Goal: Task Accomplishment & Management: Manage account settings

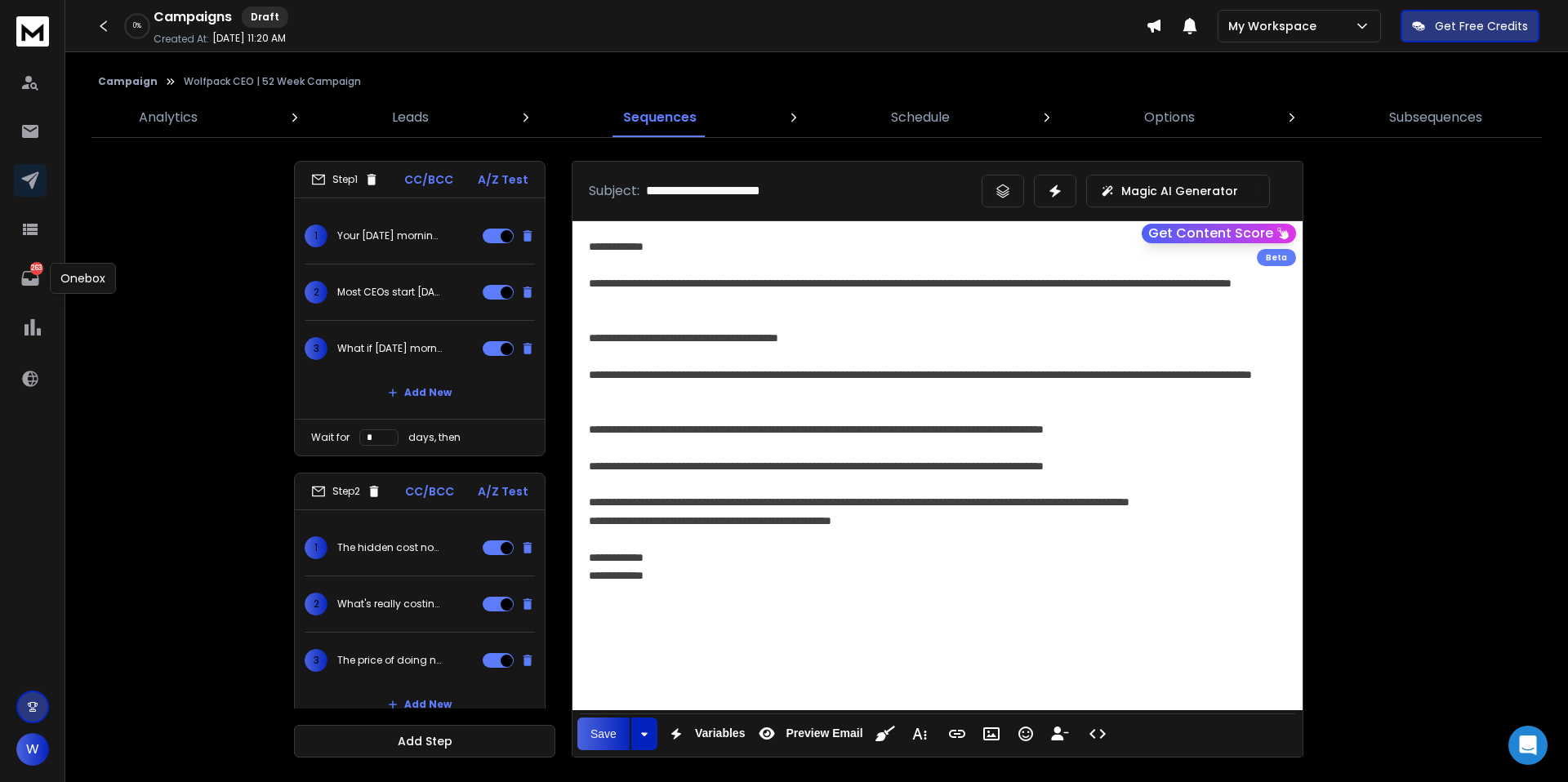
click at [36, 284] on icon at bounding box center [30, 278] width 17 height 15
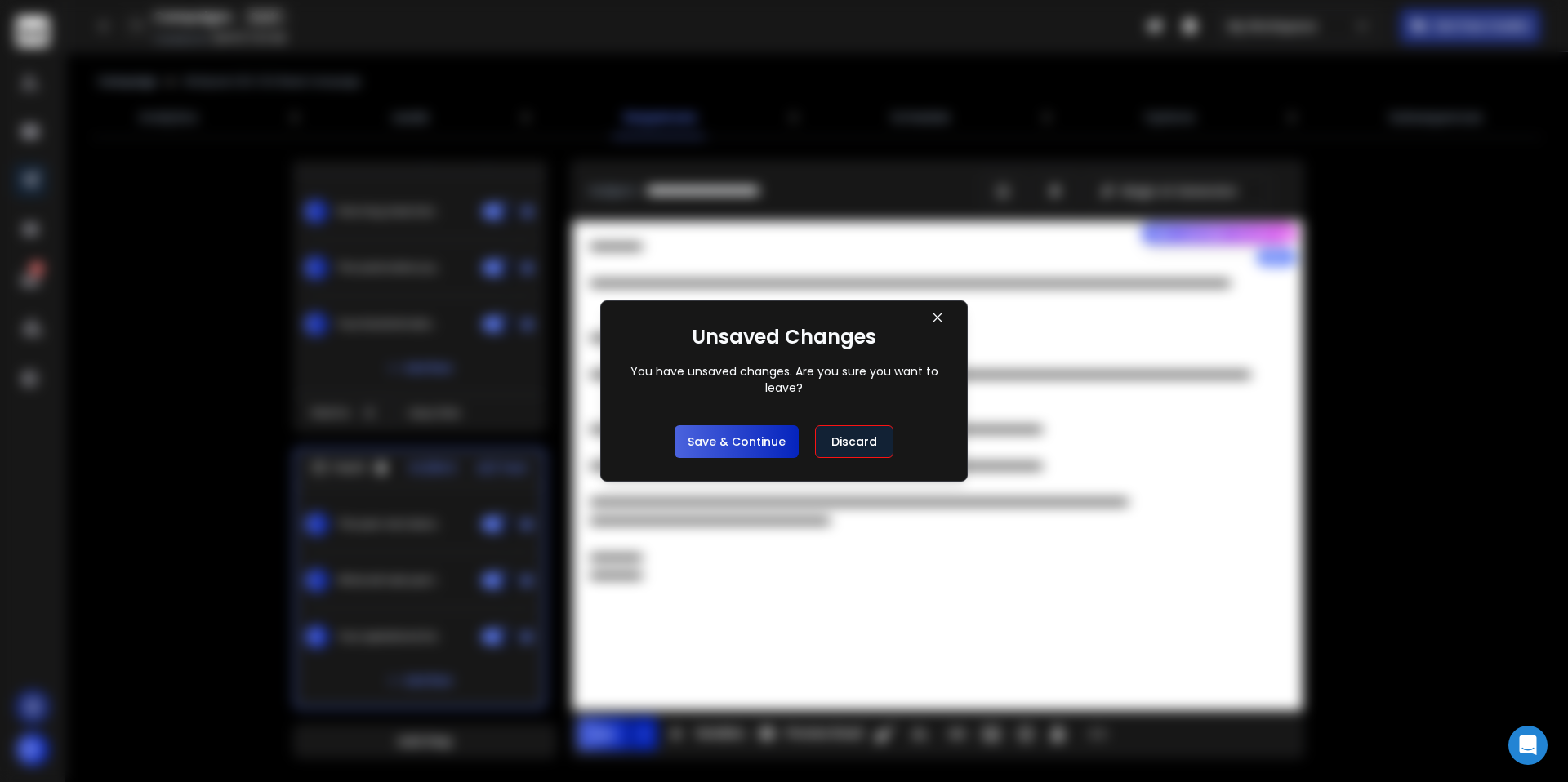
click at [936, 309] on div "Unsaved Changes You have unsaved changes. Are you sure you want to leave? Save …" at bounding box center [783, 391] width 367 height 181
click at [935, 316] on icon at bounding box center [938, 319] width 9 height 9
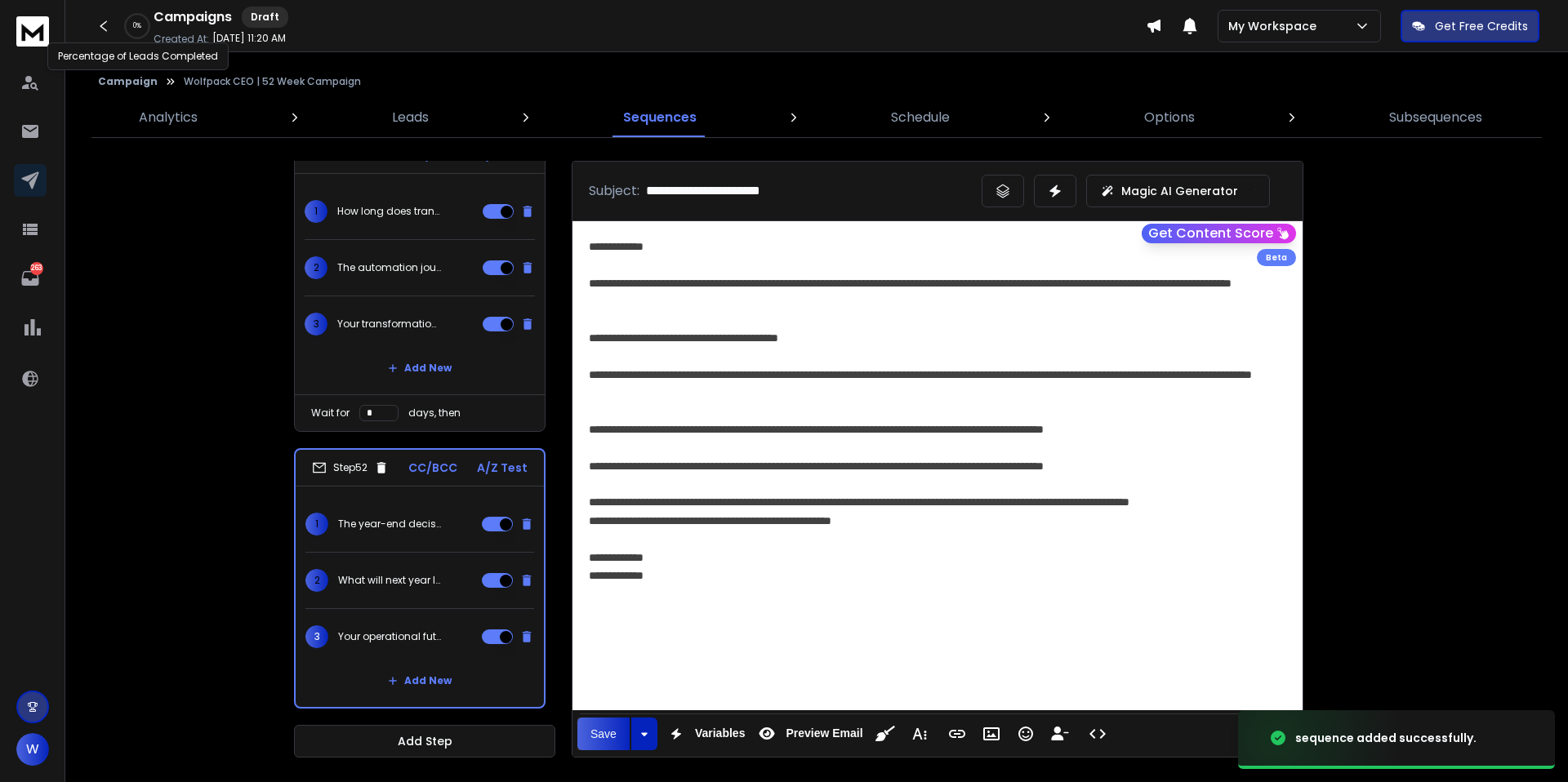
click at [115, 24] on div "0 % Campaigns Draft Created At: [DATE] 11:20 AM" at bounding box center [191, 26] width 195 height 39
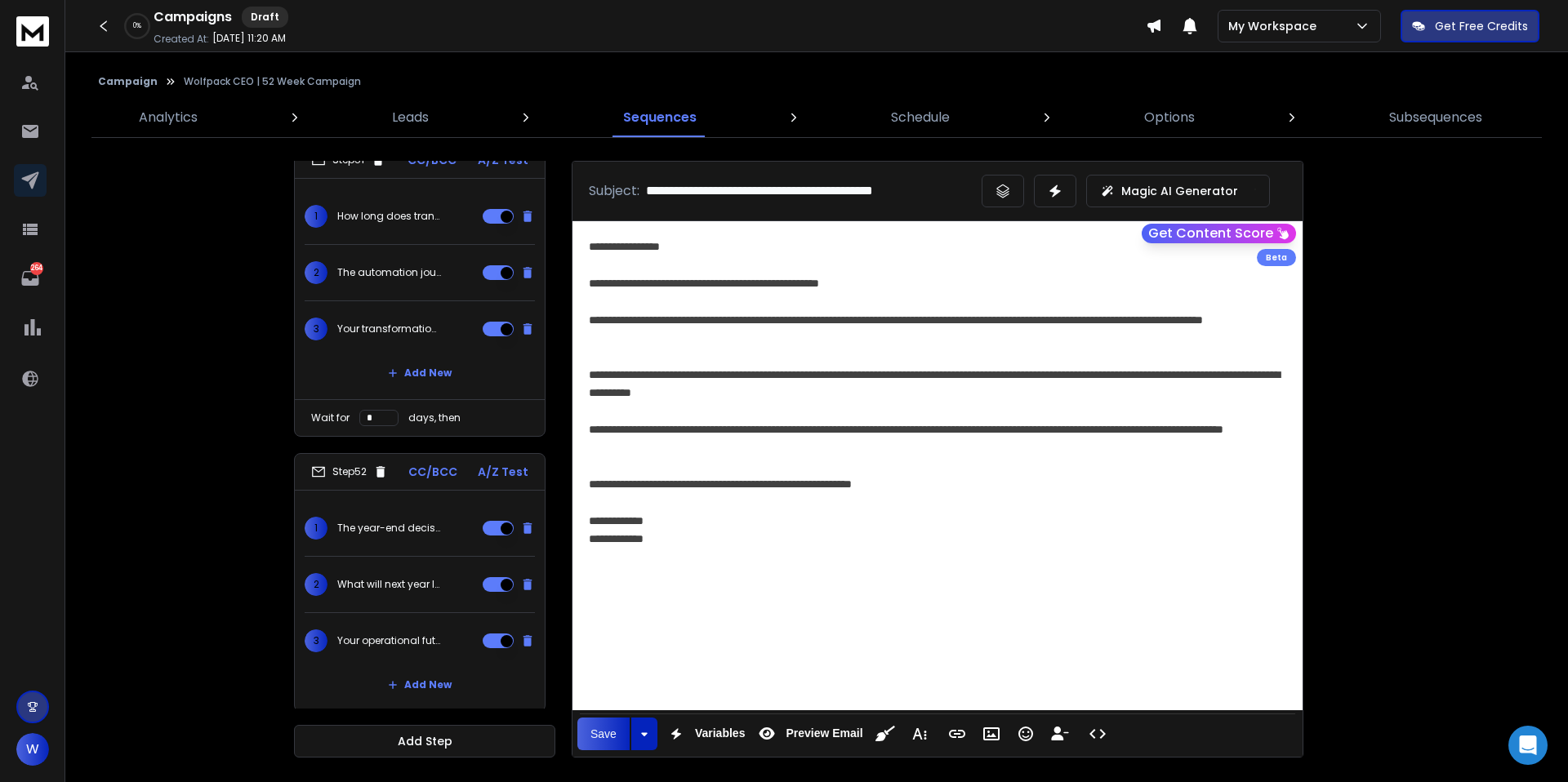
scroll to position [15676, 0]
click at [392, 561] on div "2 What will next year look like?" at bounding box center [420, 582] width 230 height 56
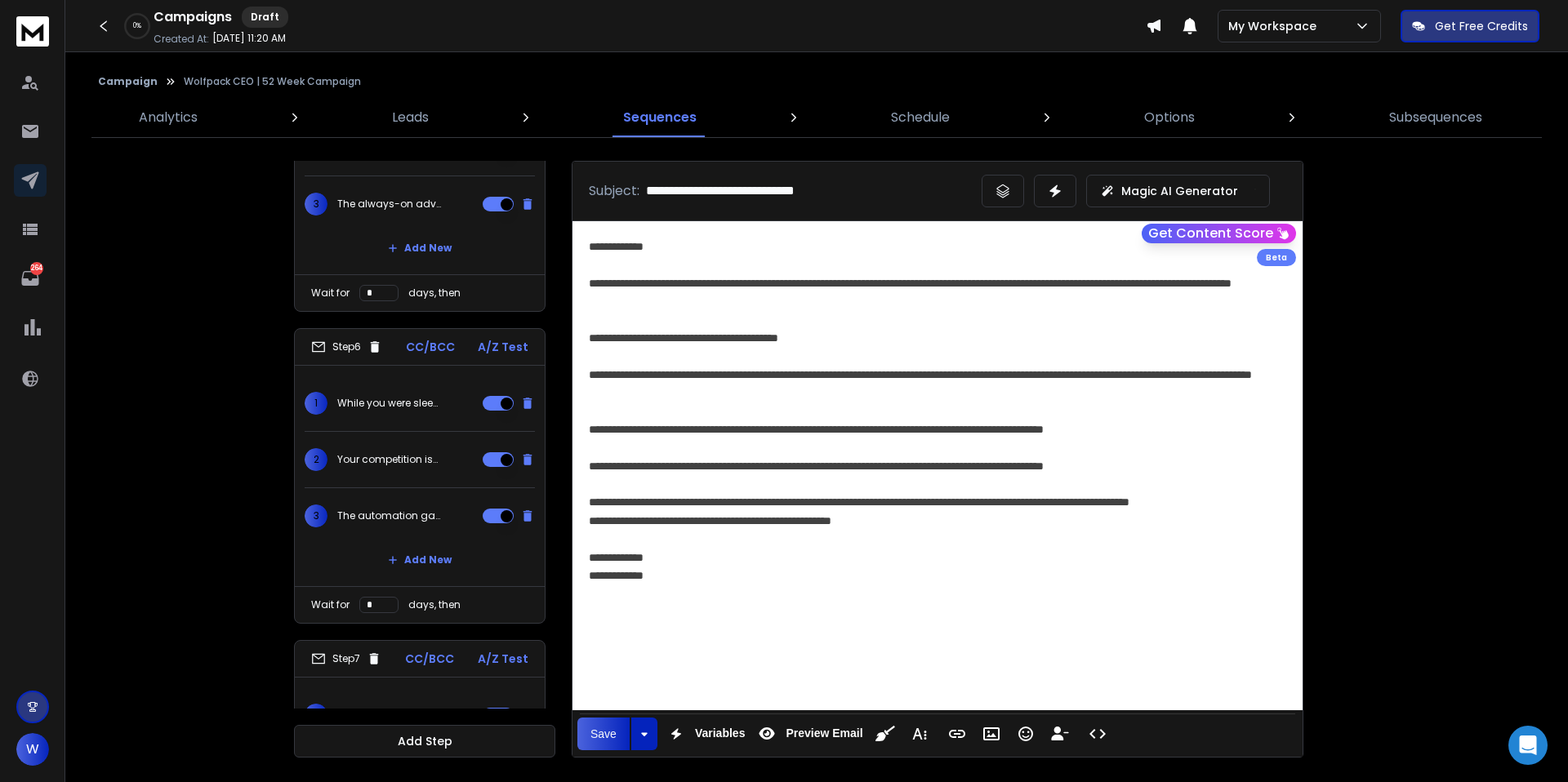
scroll to position [0, 0]
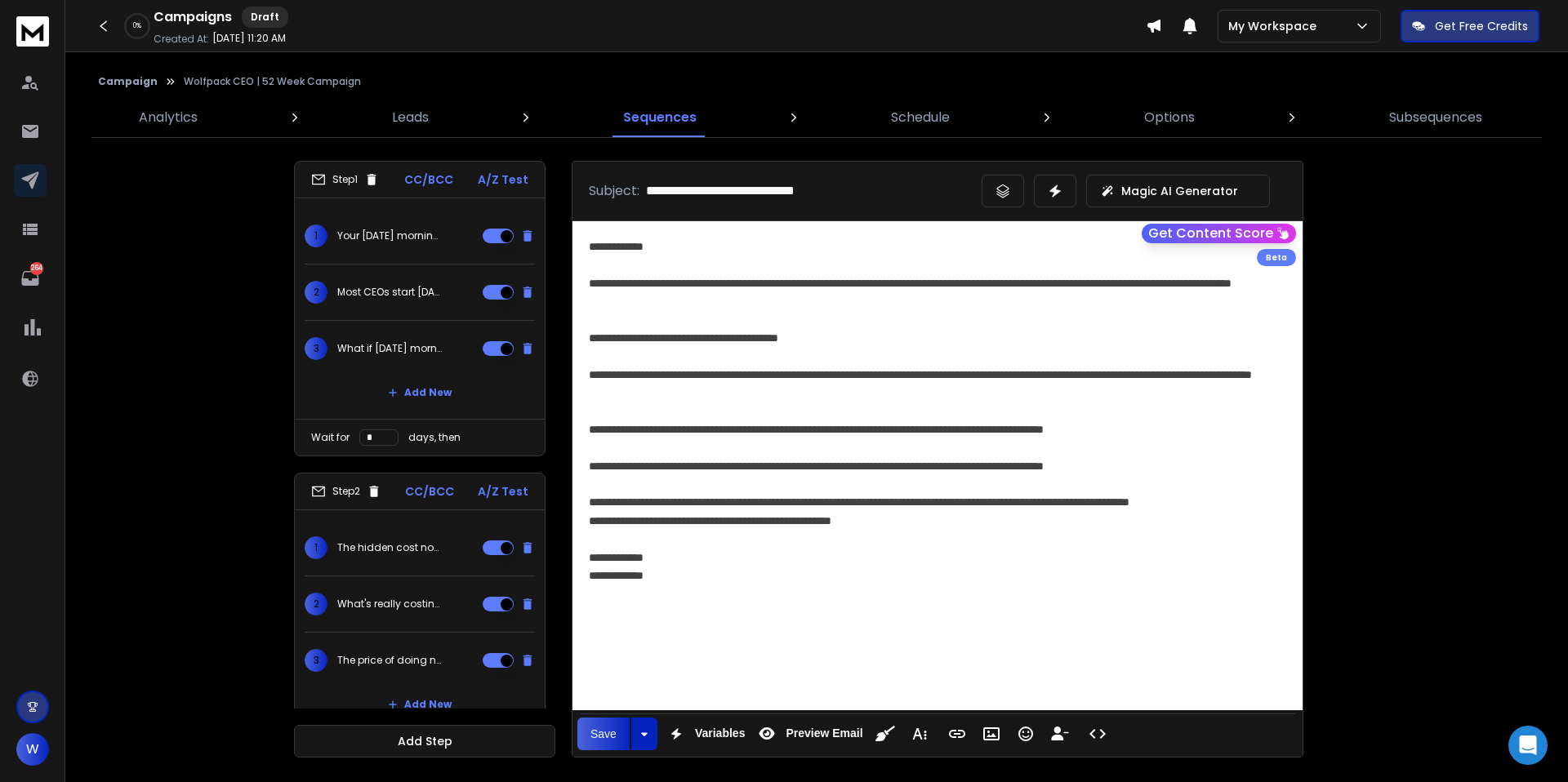
click at [391, 562] on div "1 The hidden cost nobody talks about" at bounding box center [420, 548] width 230 height 56
type input "**********"
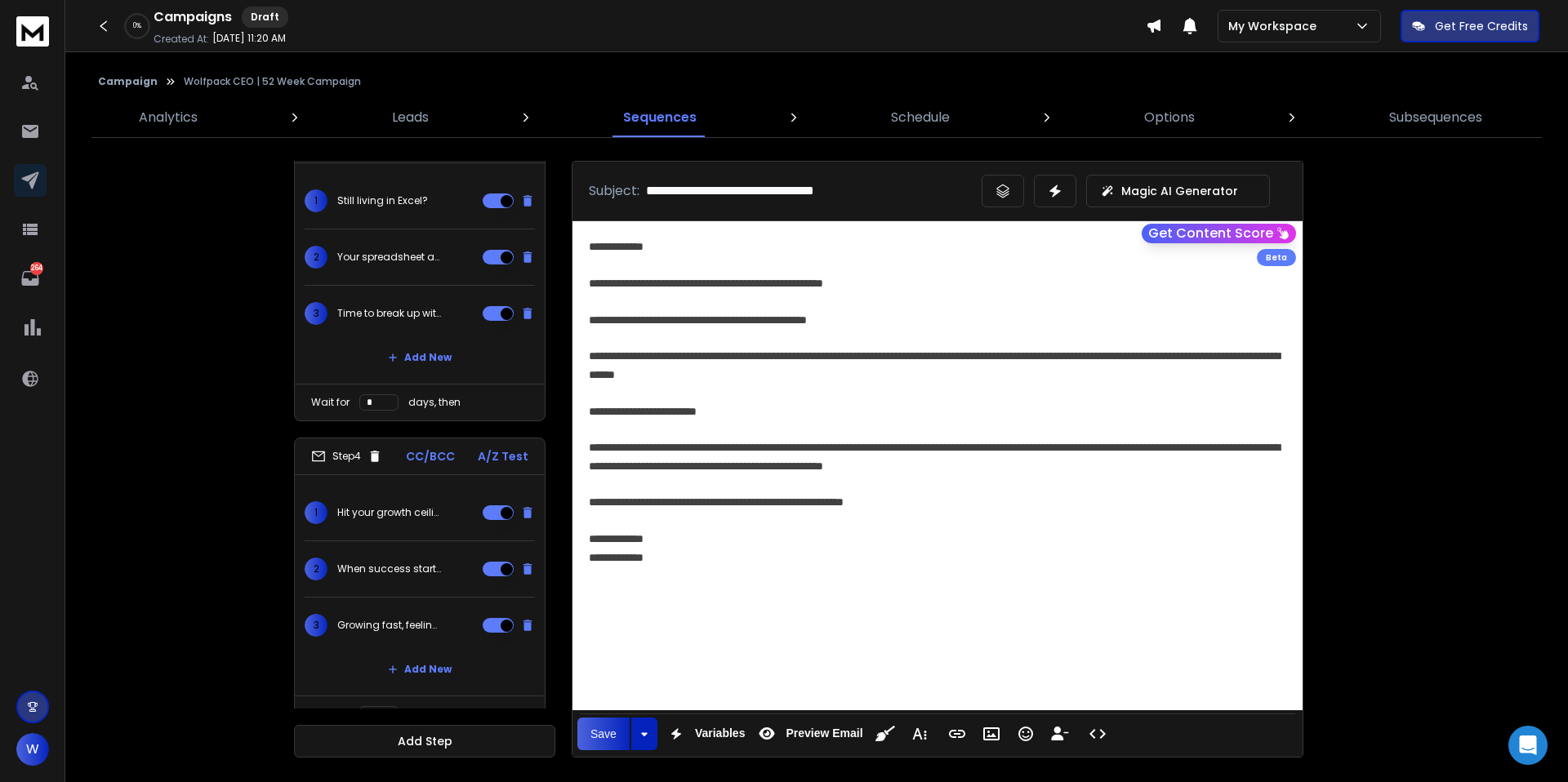
scroll to position [664, 0]
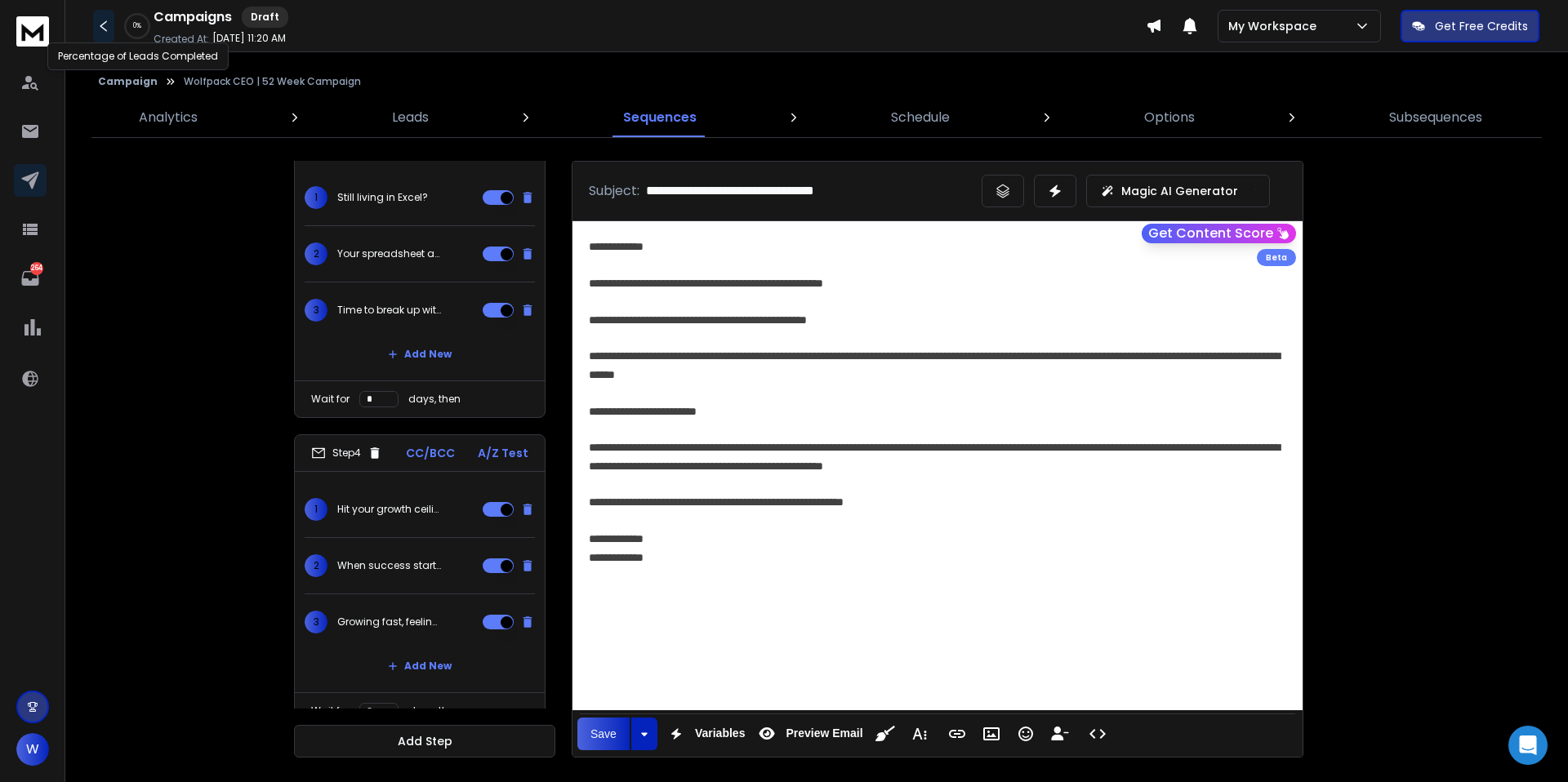
click at [106, 36] on button at bounding box center [104, 25] width 21 height 33
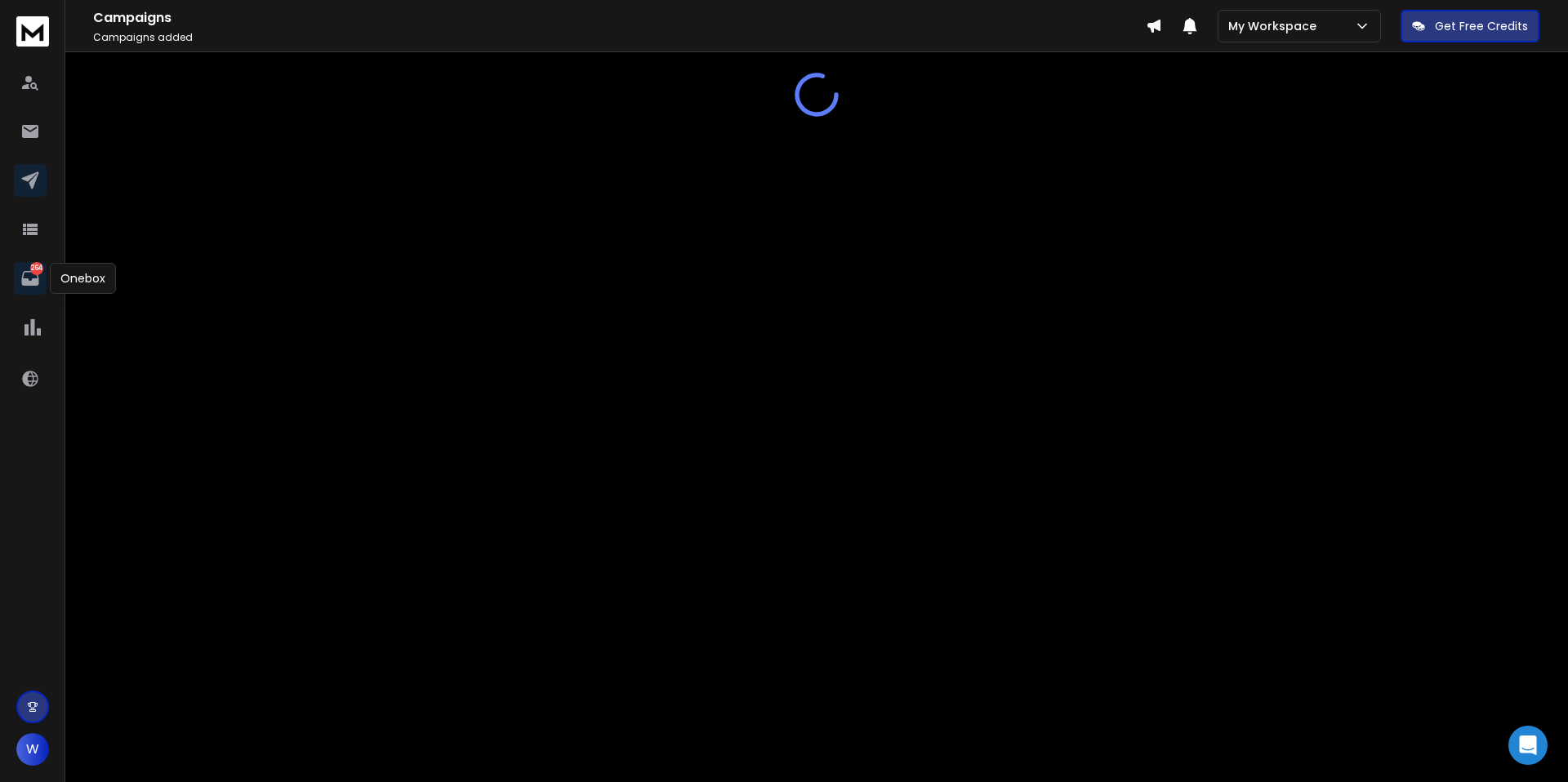
click at [24, 273] on icon at bounding box center [30, 278] width 20 height 20
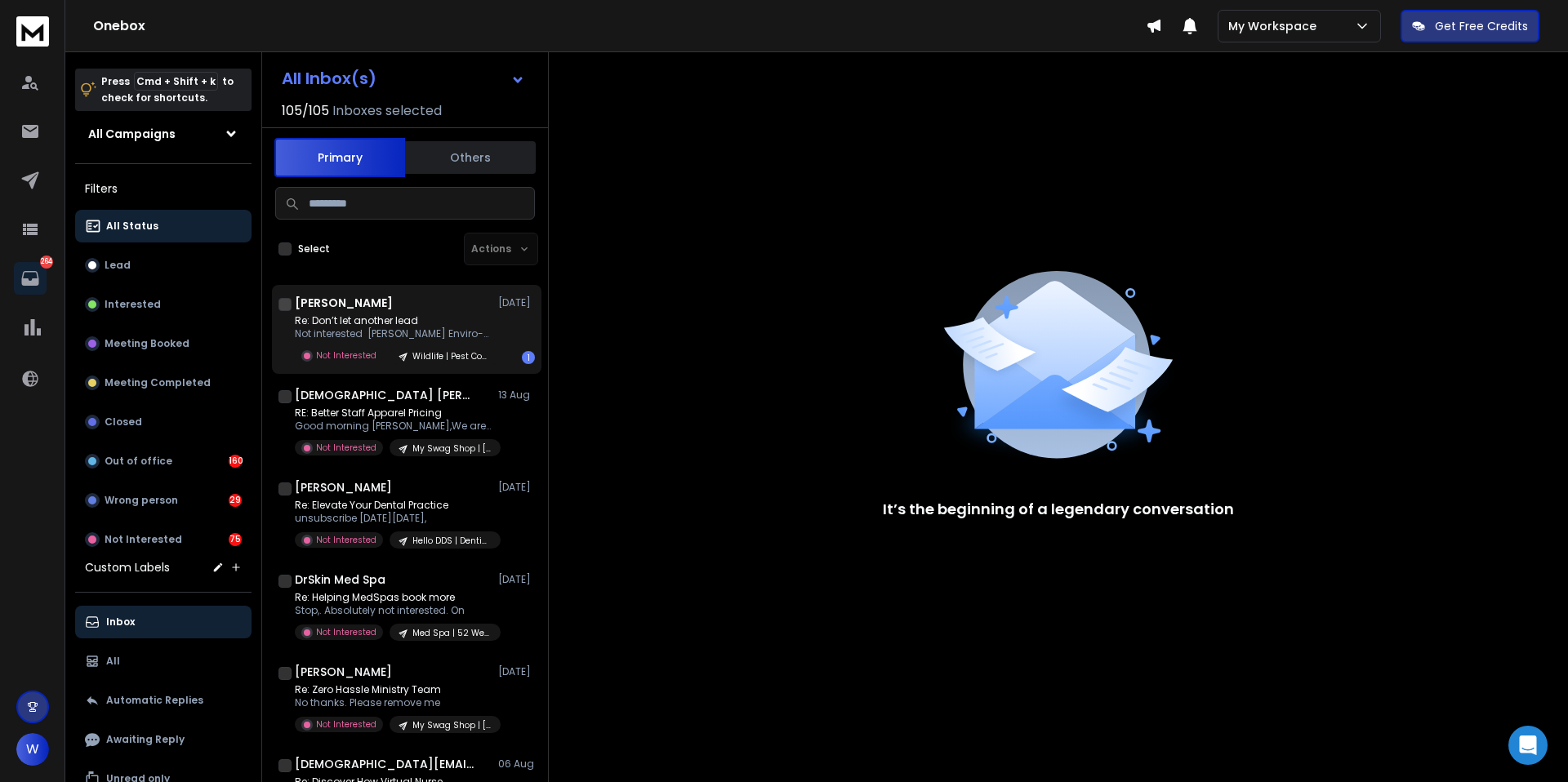
click at [441, 322] on p "Re: Don’t let another lead" at bounding box center [393, 320] width 196 height 13
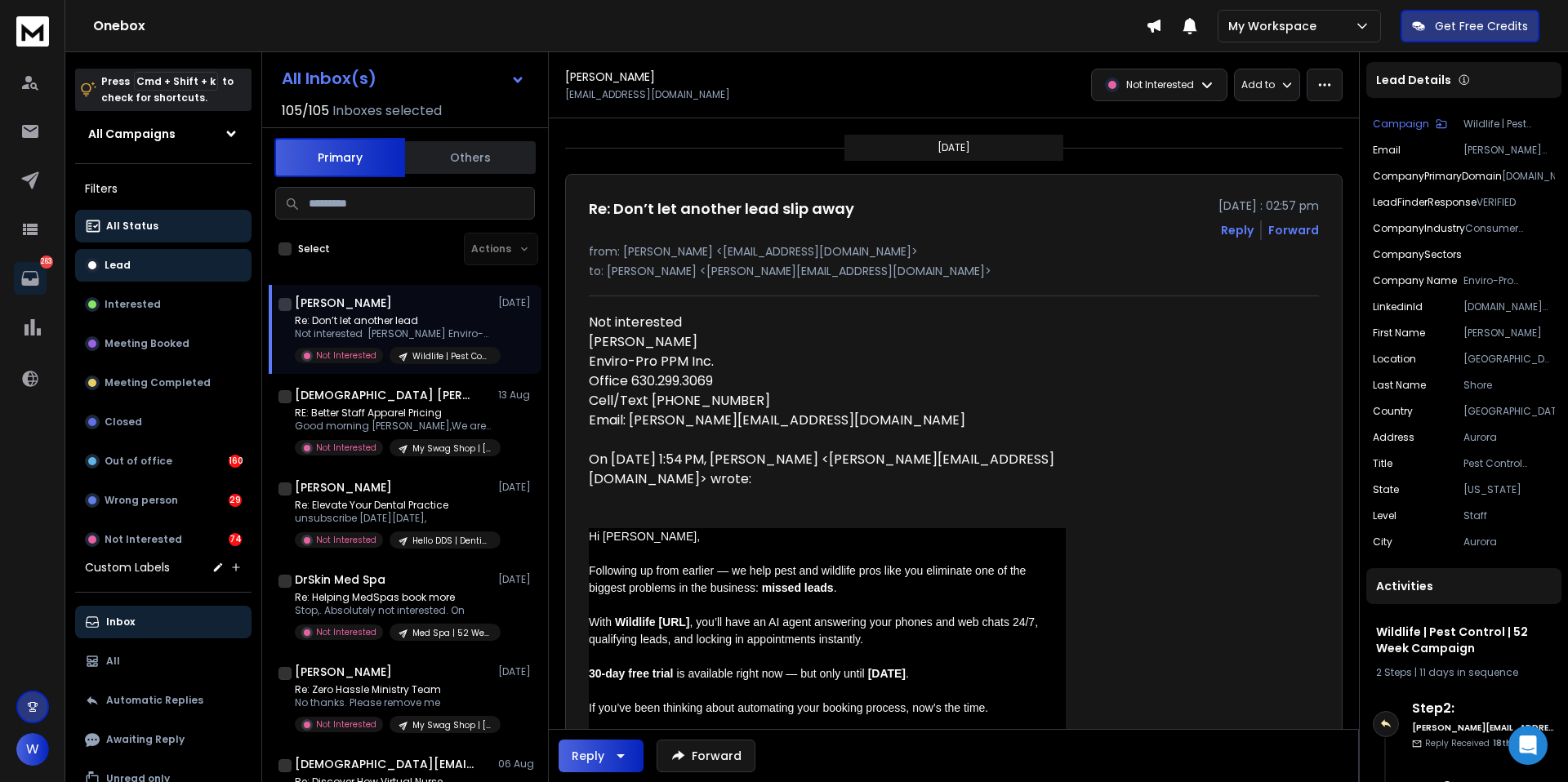
click at [189, 261] on button "Lead" at bounding box center [163, 265] width 177 height 33
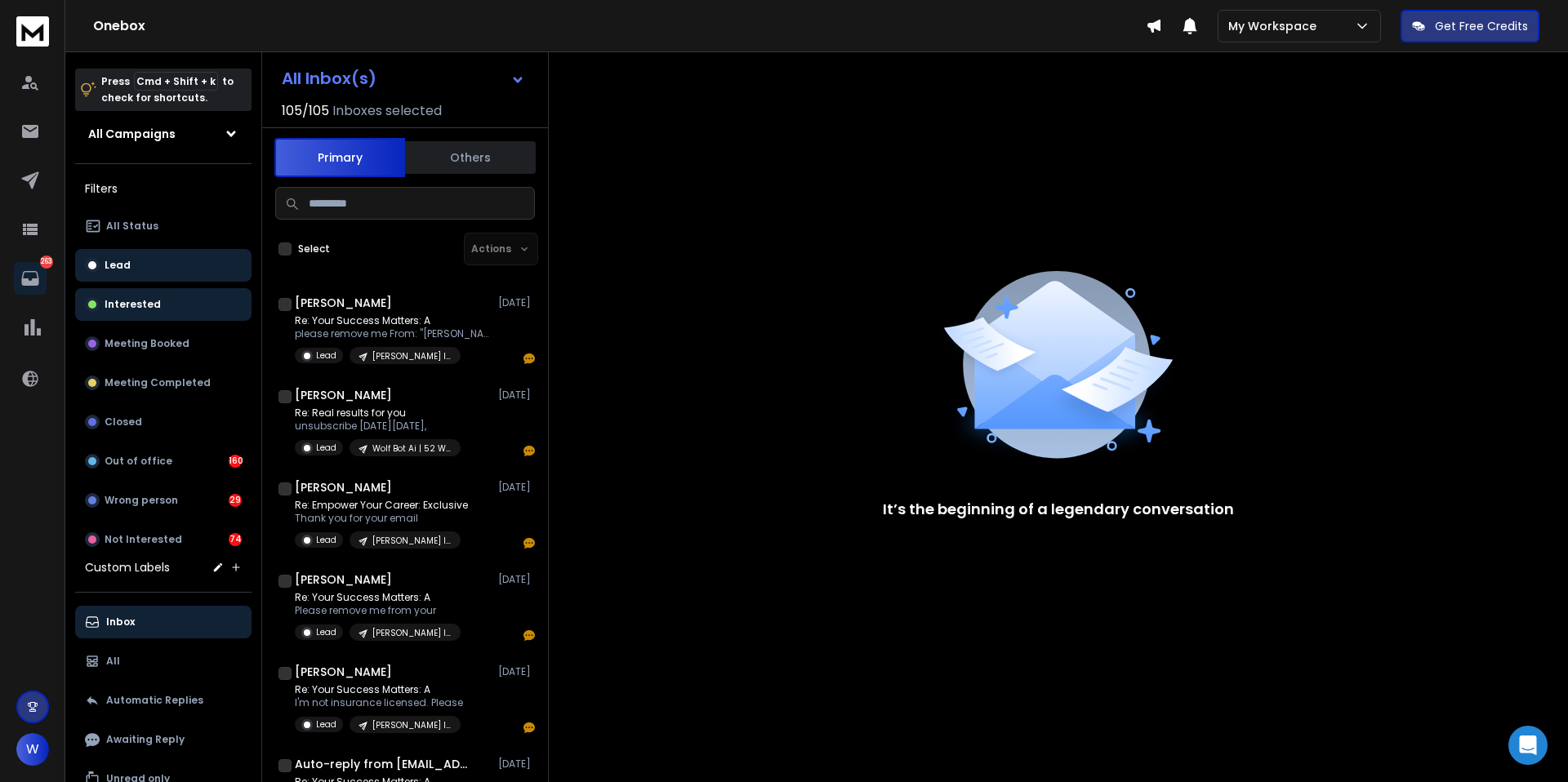
click at [187, 297] on button "Interested" at bounding box center [163, 305] width 177 height 33
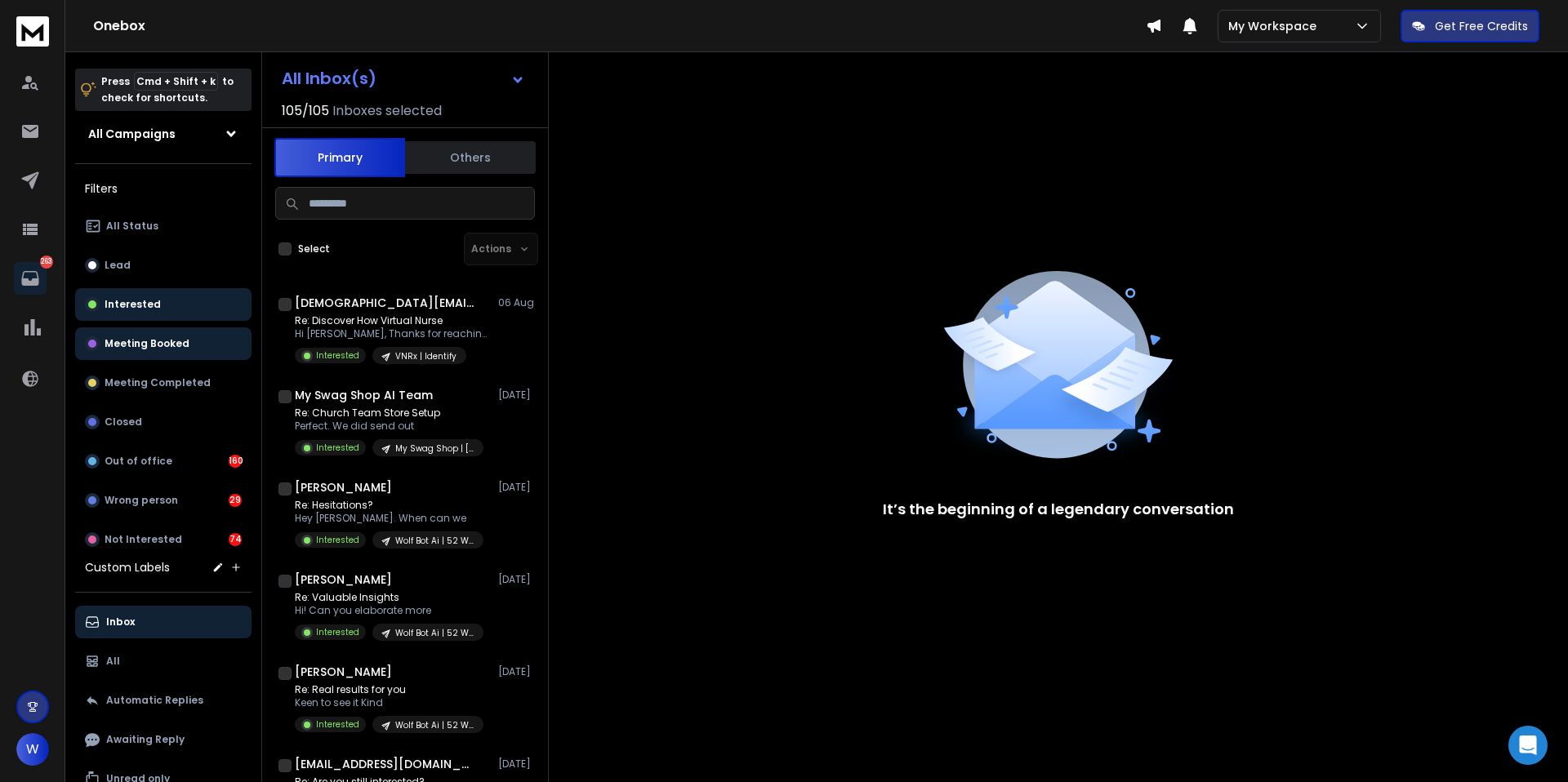
click at [192, 344] on button "Meeting Booked" at bounding box center [163, 343] width 177 height 33
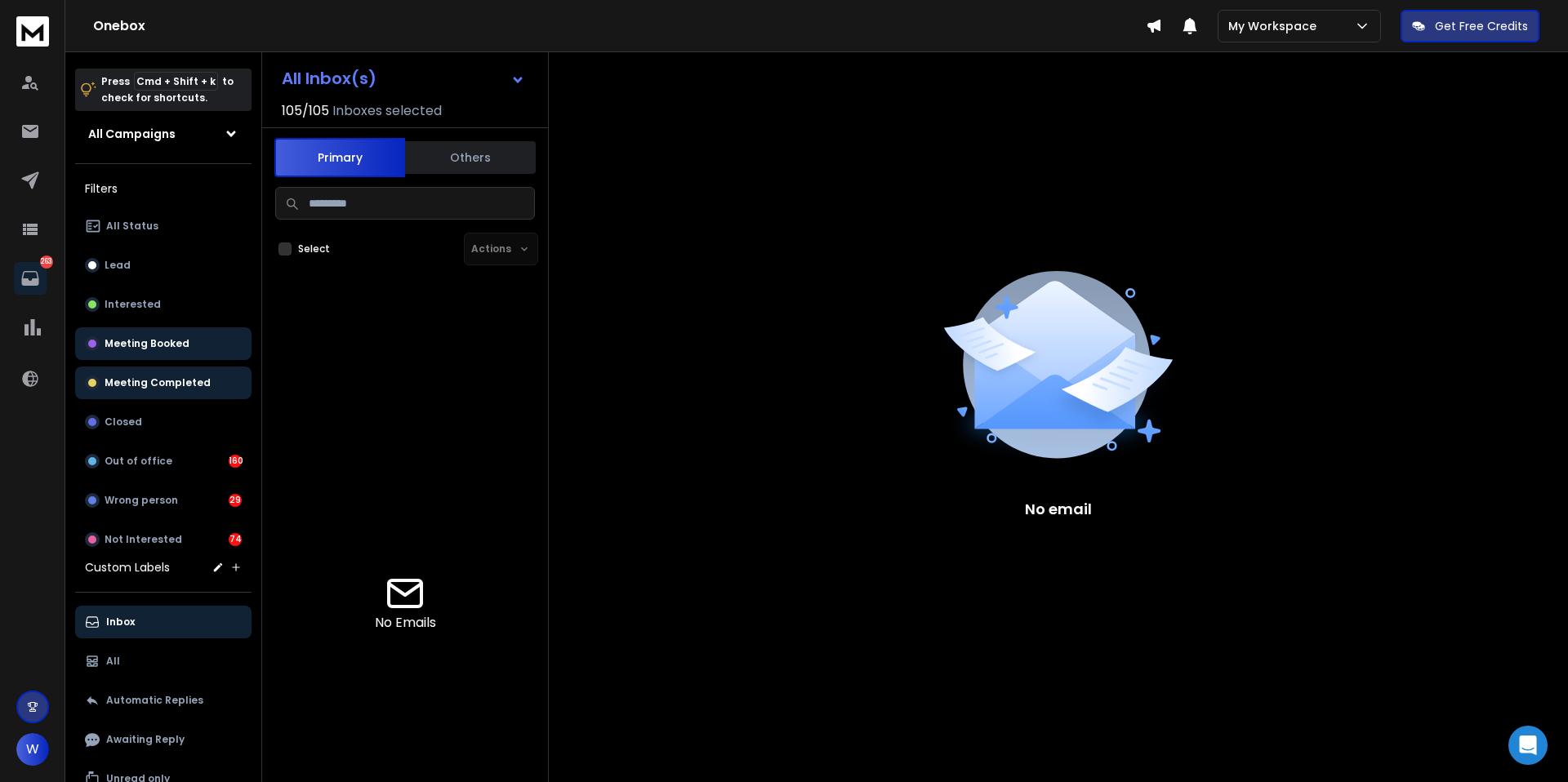
click at [190, 391] on button "Meeting Completed" at bounding box center [163, 382] width 177 height 33
click at [174, 421] on button "Closed" at bounding box center [163, 421] width 177 height 33
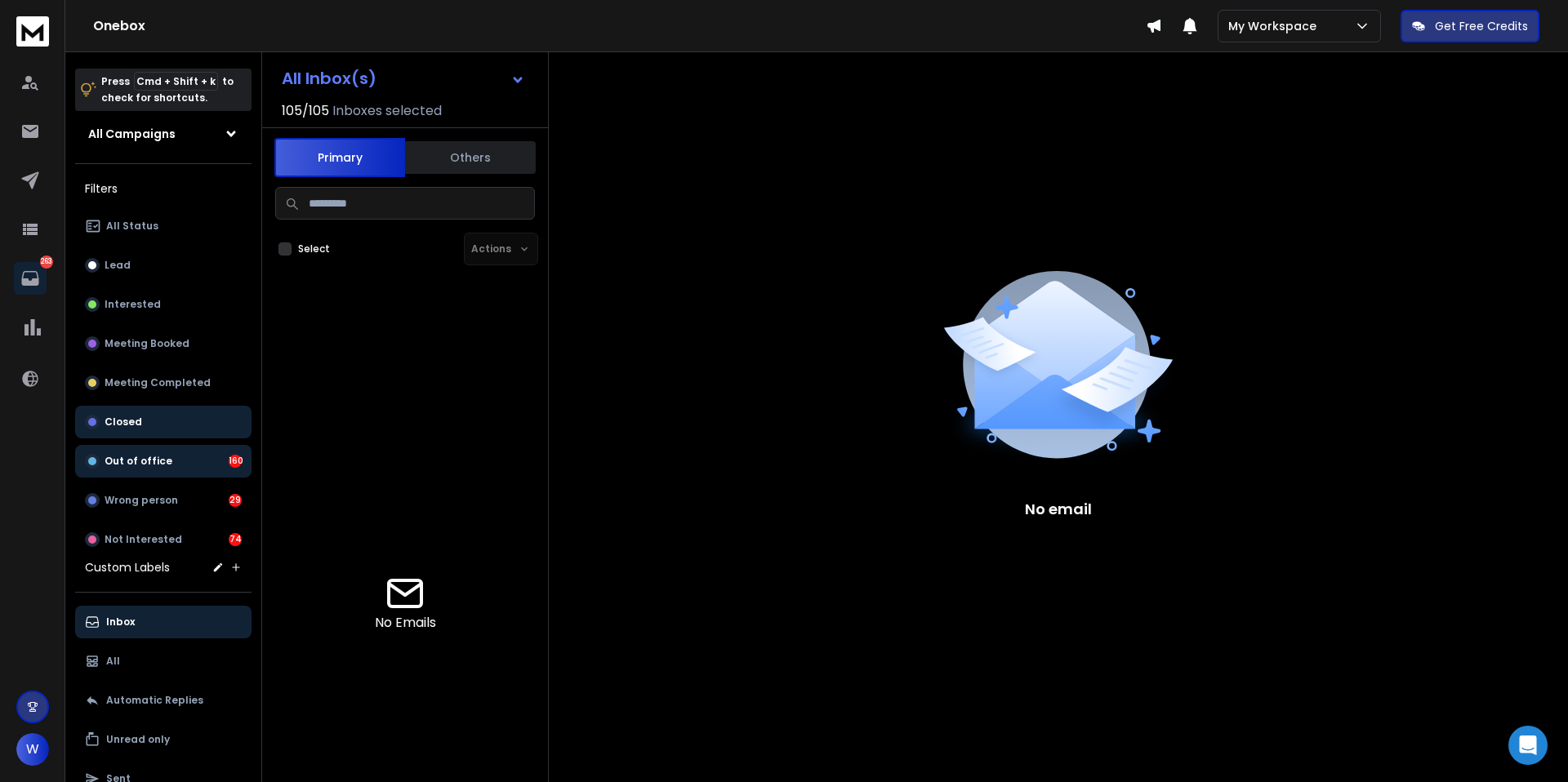
click at [177, 457] on button "Out of office 160" at bounding box center [163, 461] width 177 height 33
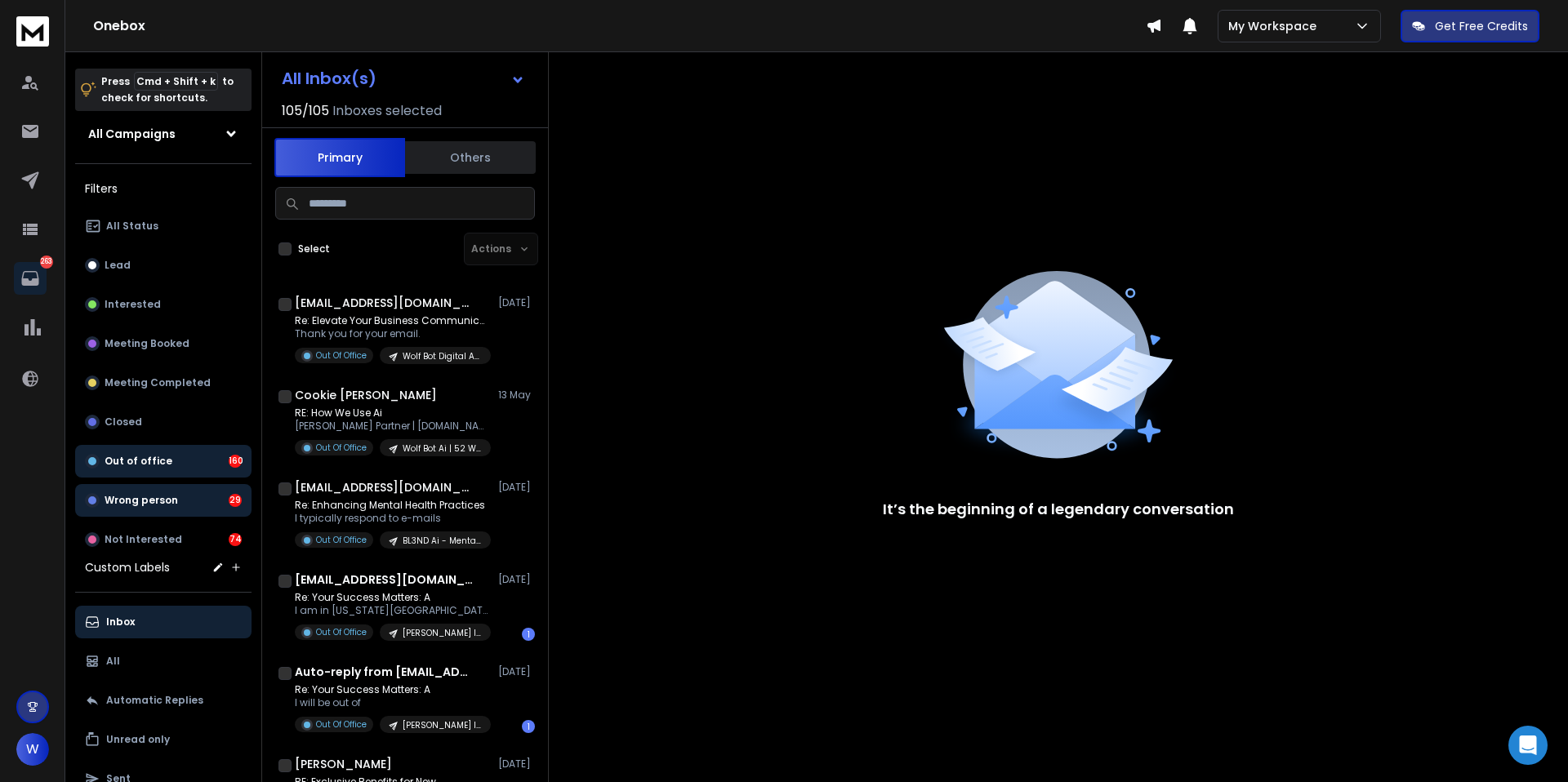
click at [189, 500] on button "Wrong person 29" at bounding box center [163, 500] width 177 height 33
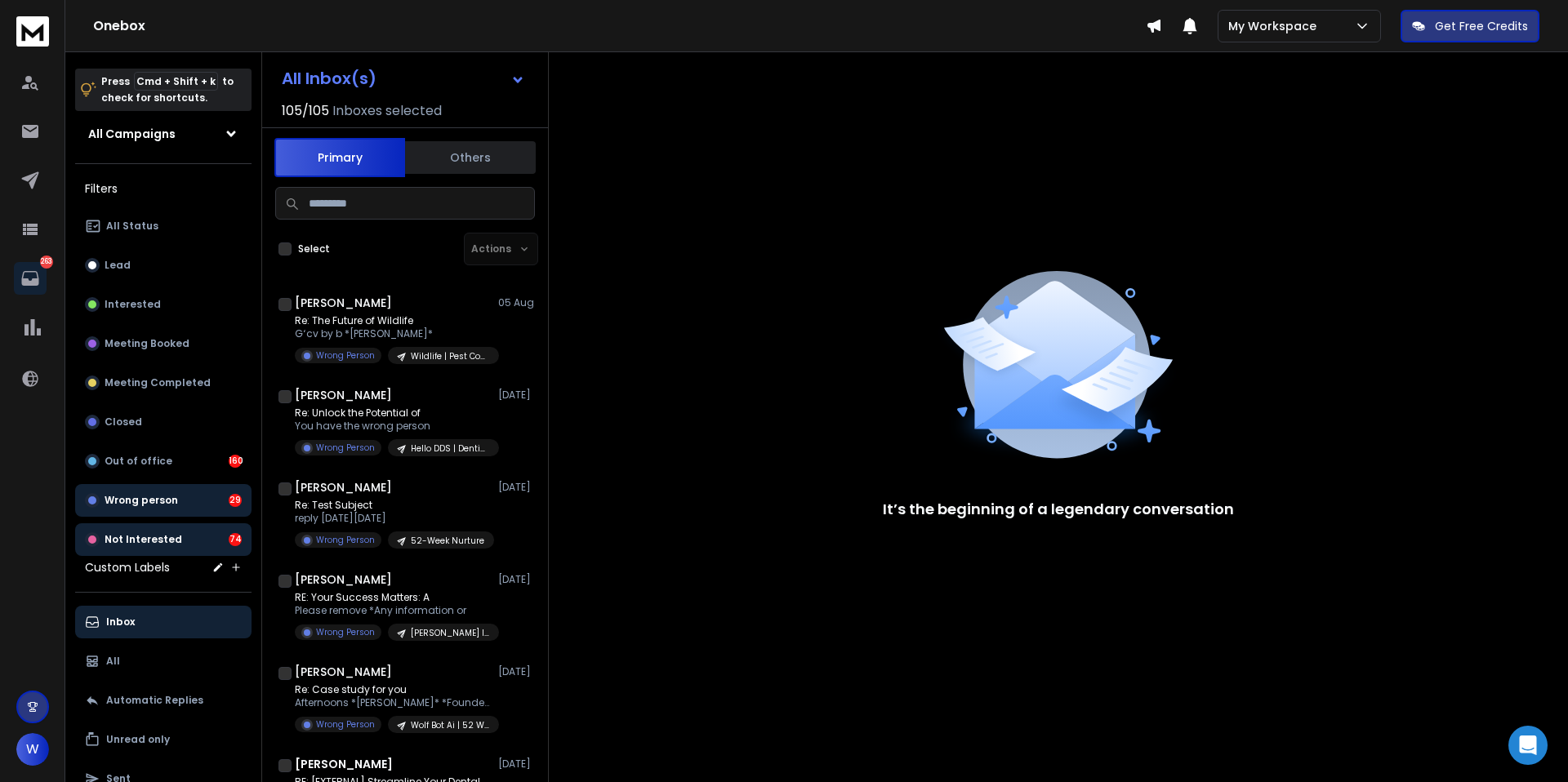
click at [185, 537] on button "Not Interested 74" at bounding box center [163, 539] width 177 height 33
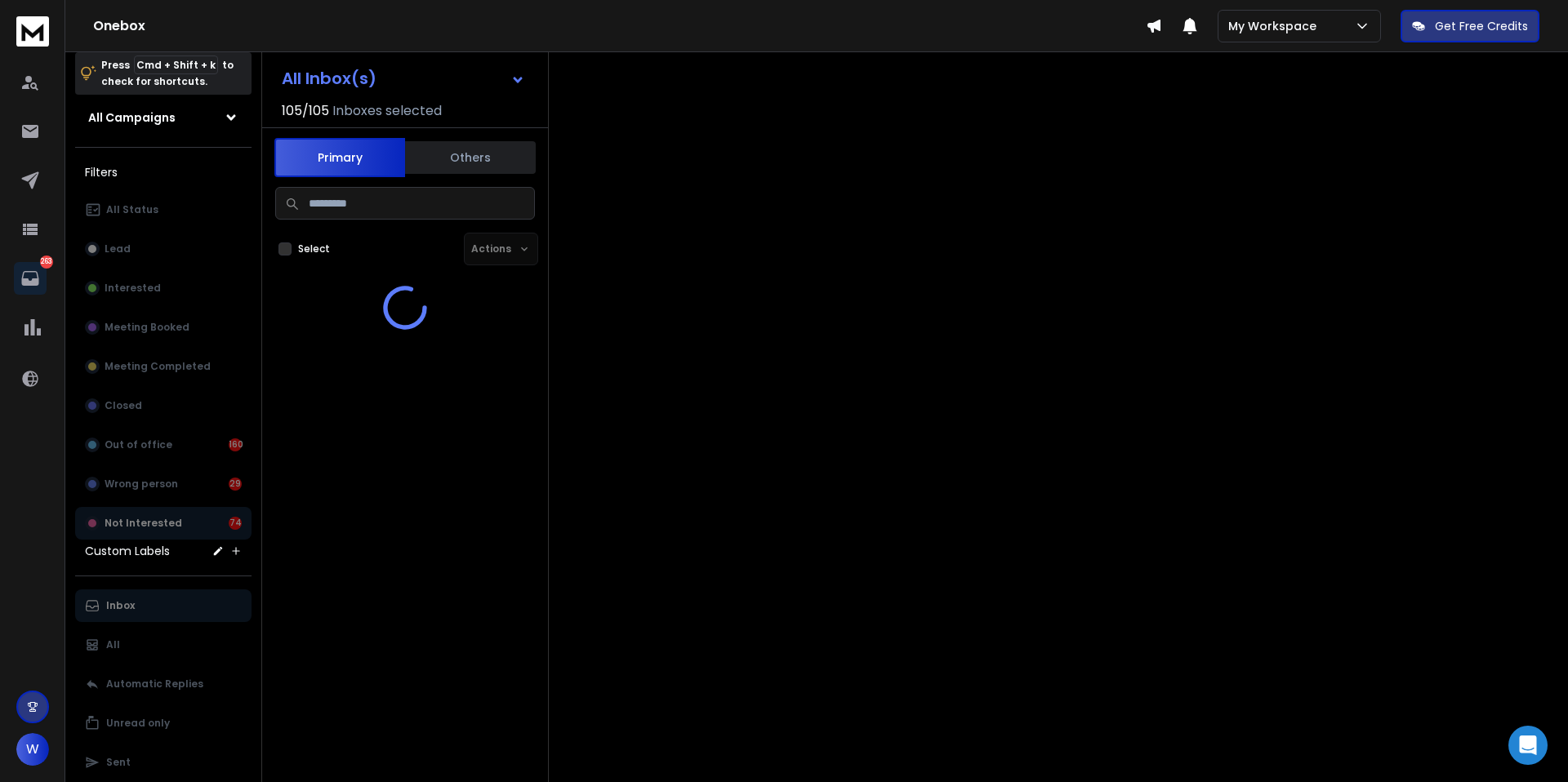
scroll to position [21, 0]
